Goal: Check status

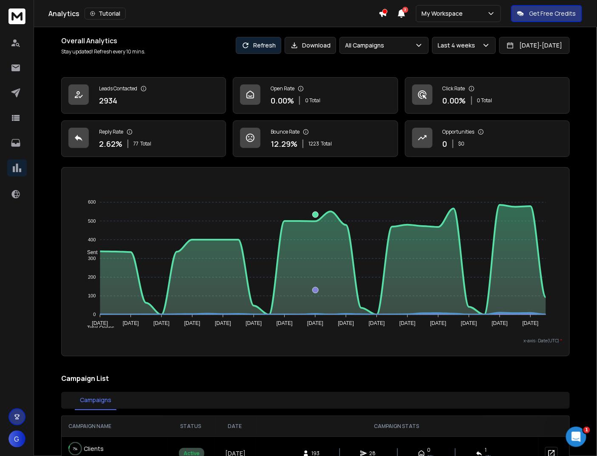
click at [236, 45] on button "Refresh" at bounding box center [258, 45] width 45 height 17
